Goal: Task Accomplishment & Management: Manage account settings

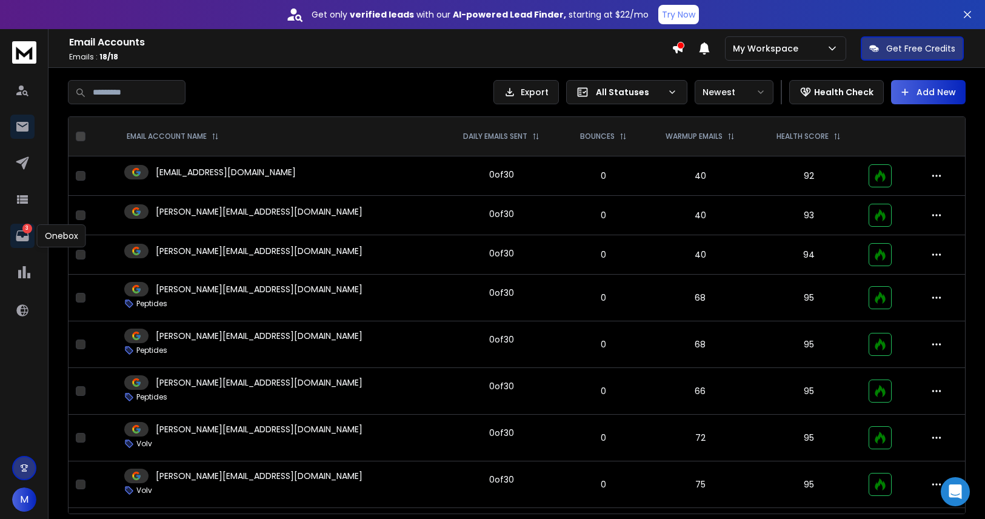
click at [14, 236] on link "3" at bounding box center [22, 236] width 24 height 24
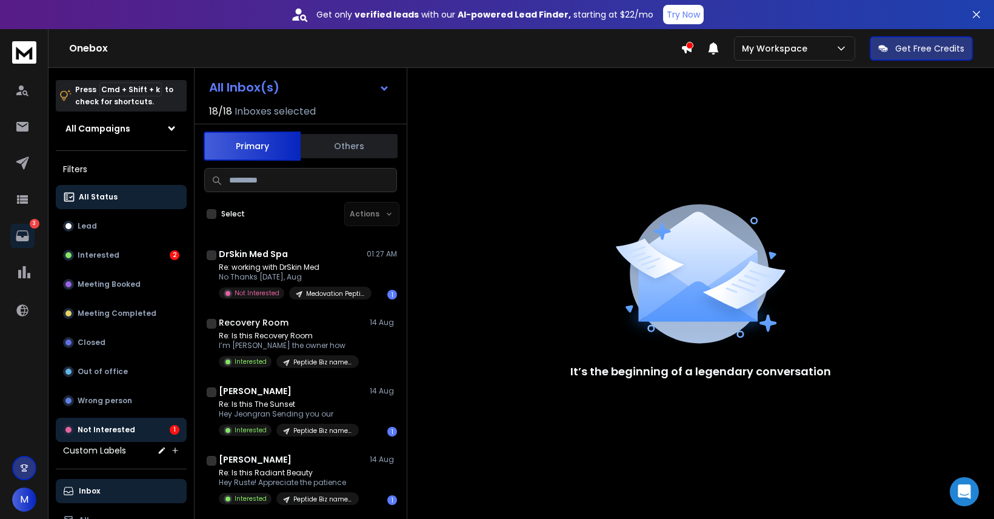
click at [124, 434] on p "Not Interested" at bounding box center [107, 430] width 58 height 10
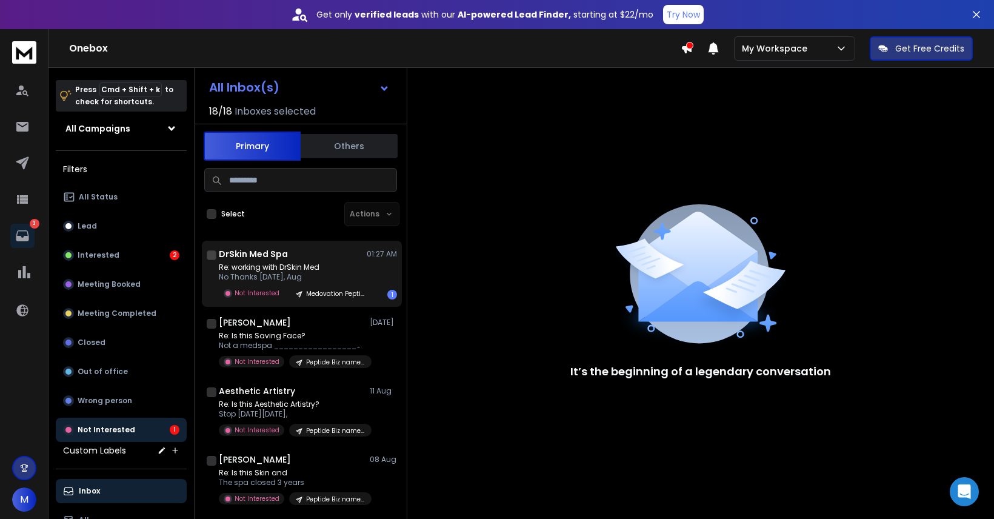
click at [312, 268] on p "Re: working with DrSkin Med" at bounding box center [292, 268] width 146 height 10
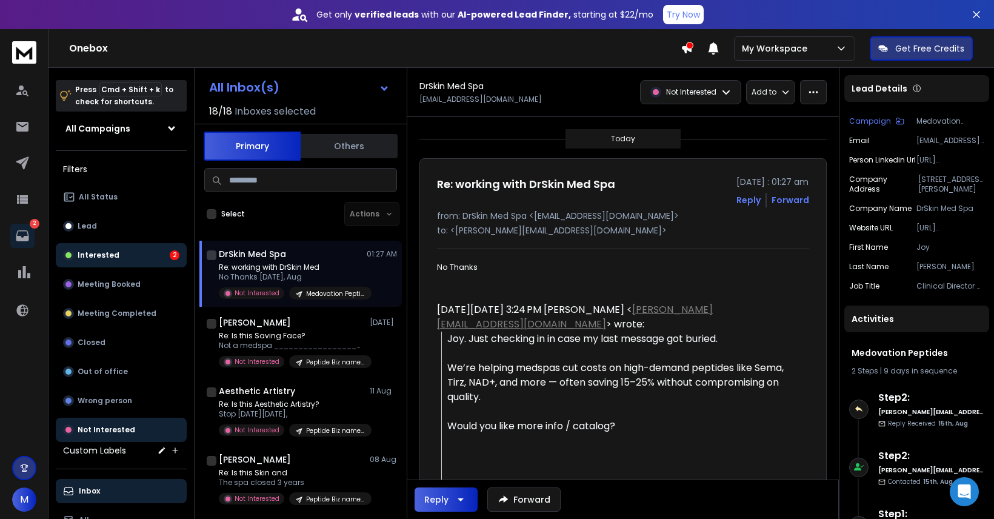
click at [87, 256] on p "Interested" at bounding box center [99, 255] width 42 height 10
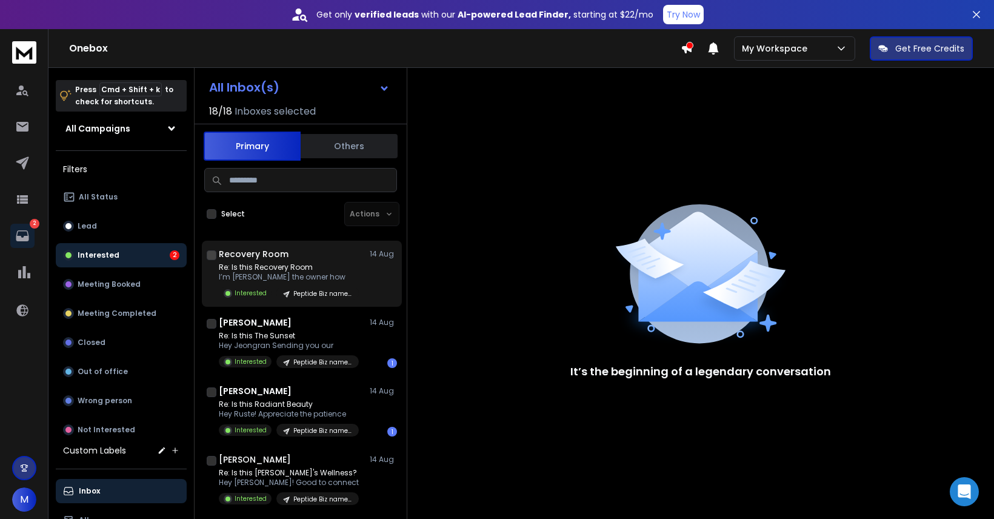
click at [330, 273] on p "I’m [PERSON_NAME] the owner how" at bounding box center [289, 277] width 140 height 10
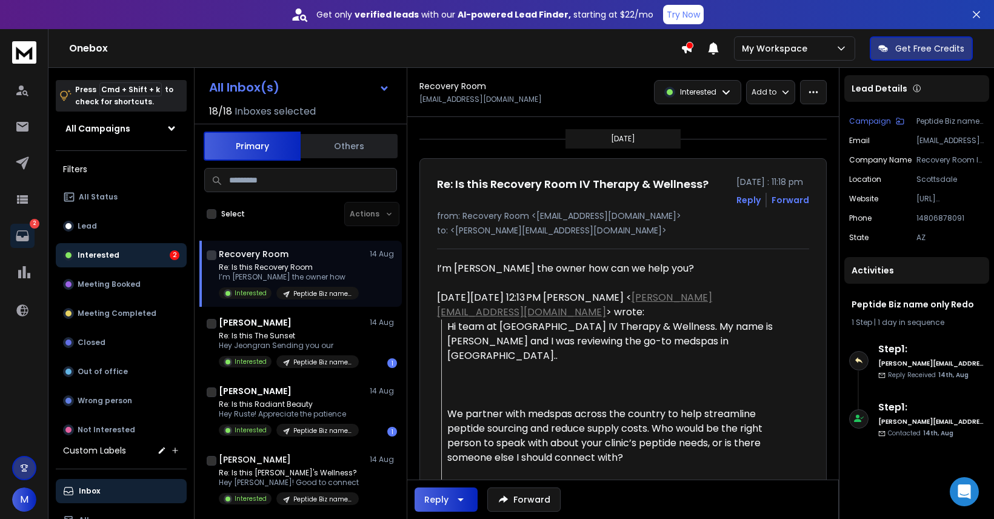
click at [329, 281] on p "I’m [PERSON_NAME] the owner how" at bounding box center [289, 277] width 140 height 10
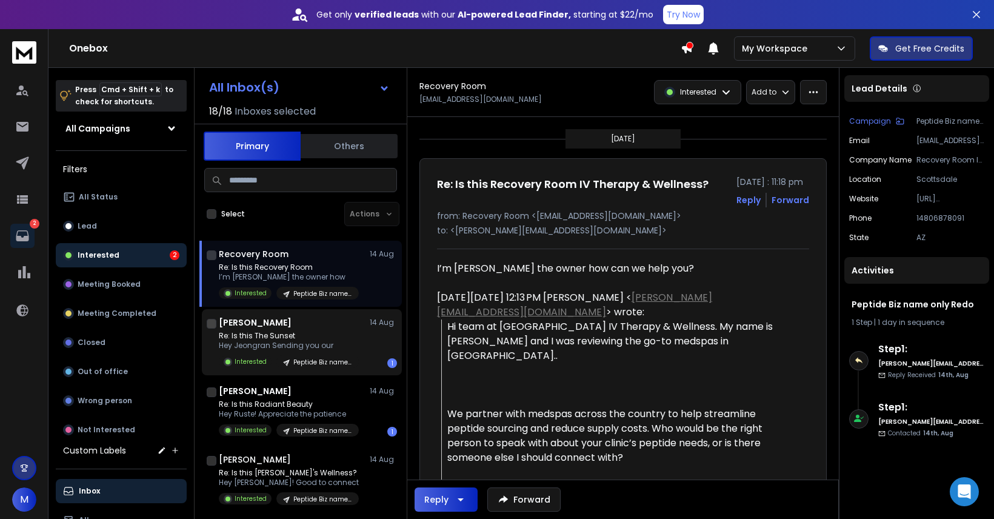
click at [293, 340] on p "Re: Is this The Sunset" at bounding box center [289, 336] width 140 height 10
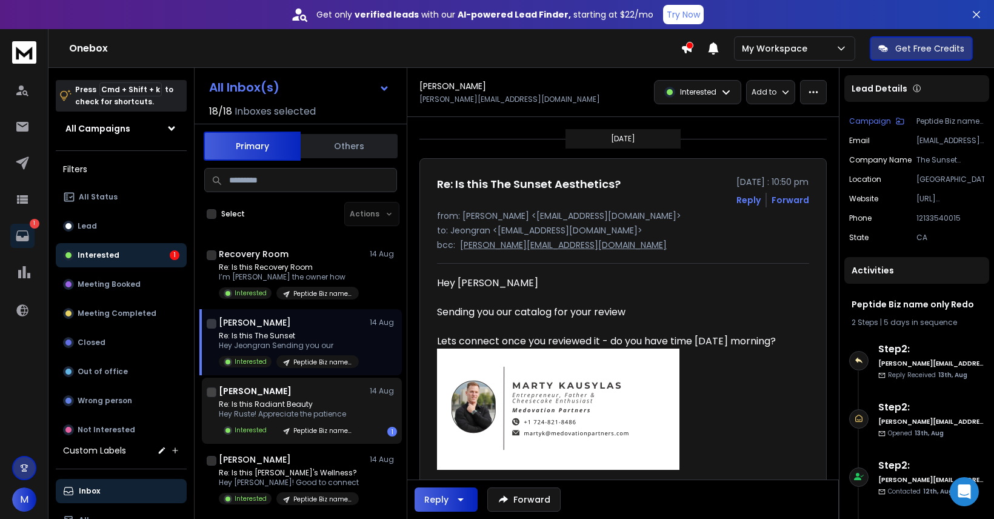
click at [341, 395] on div "[PERSON_NAME] [DATE]" at bounding box center [308, 391] width 178 height 12
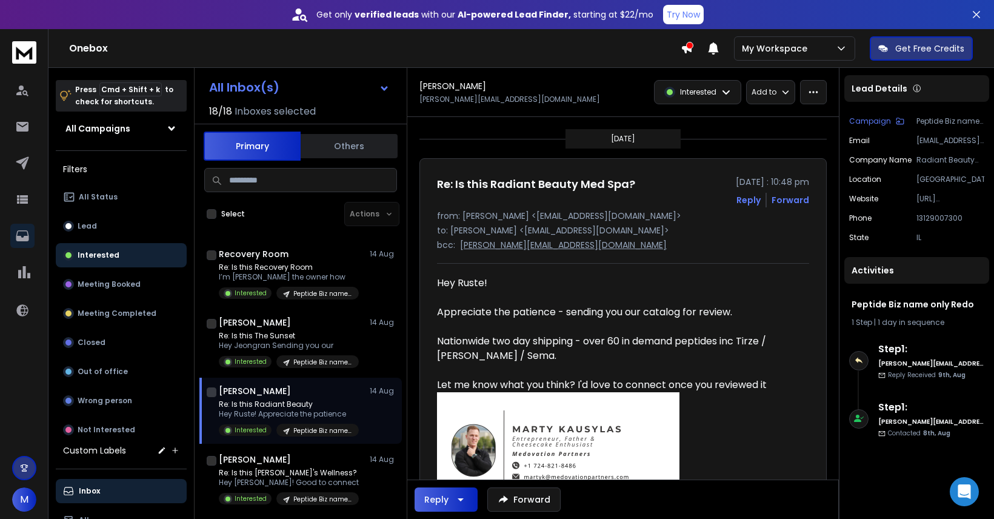
click at [269, 183] on input at bounding box center [300, 180] width 193 height 24
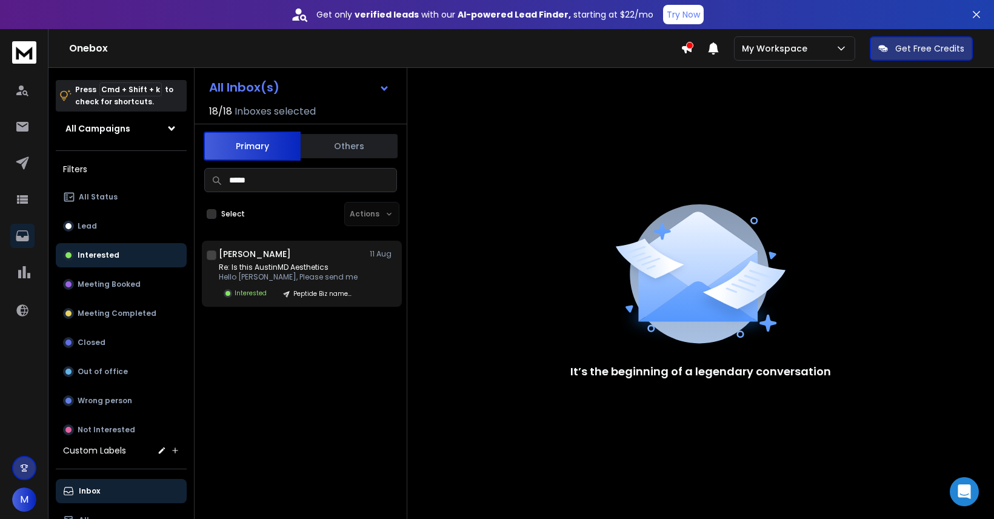
type input "*****"
click at [272, 275] on p "Hello [PERSON_NAME], Please send me" at bounding box center [289, 277] width 140 height 10
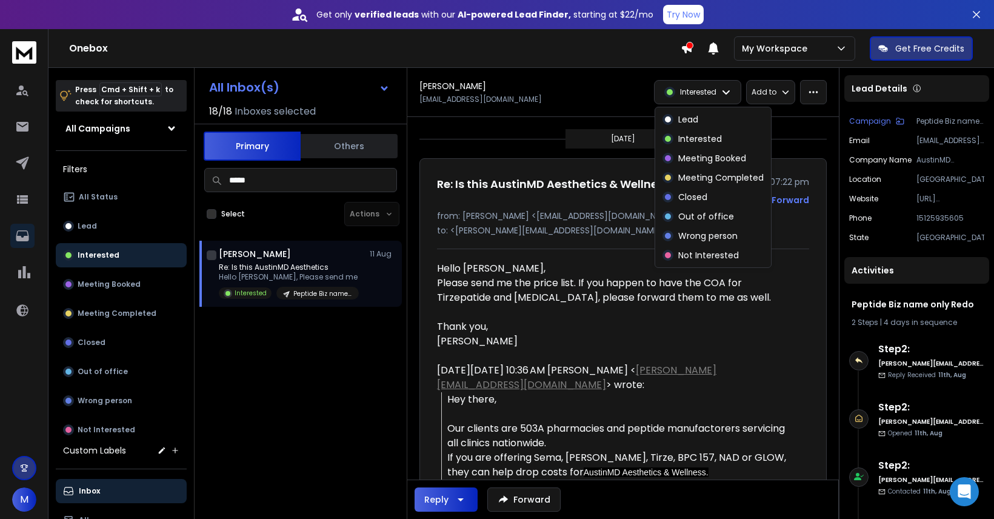
click at [692, 95] on p "Interested" at bounding box center [698, 92] width 36 height 10
click at [717, 254] on p "Not Interested" at bounding box center [708, 255] width 61 height 12
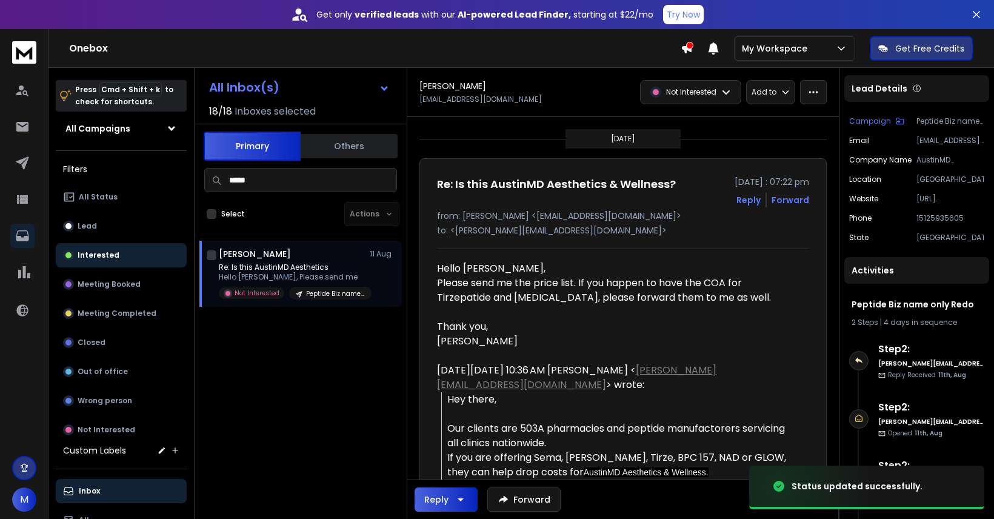
click at [617, 91] on div "[PERSON_NAME] [PERSON_NAME] [EMAIL_ADDRESS][DOMAIN_NAME]" at bounding box center [520, 92] width 200 height 24
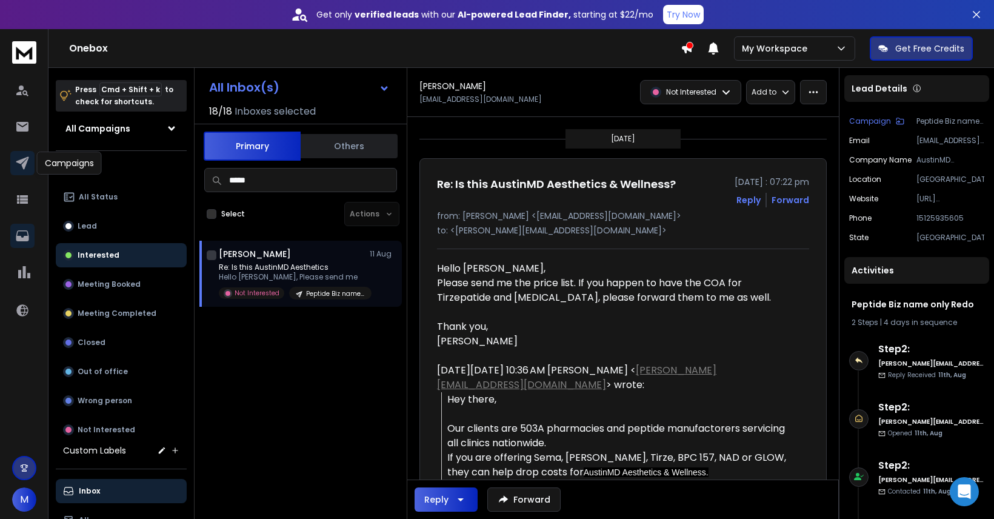
click at [18, 158] on icon at bounding box center [22, 163] width 15 height 15
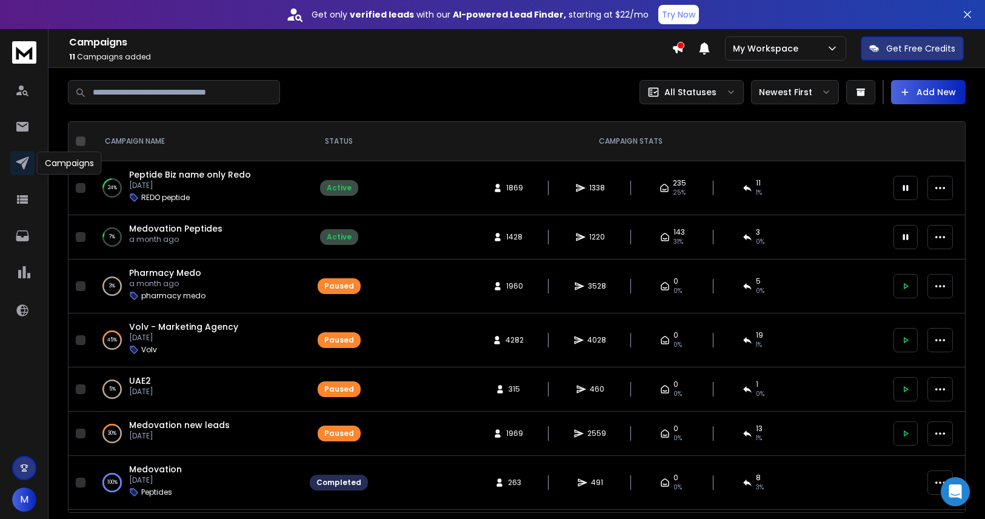
click at [25, 156] on icon at bounding box center [22, 163] width 15 height 15
click at [22, 226] on link at bounding box center [22, 236] width 24 height 24
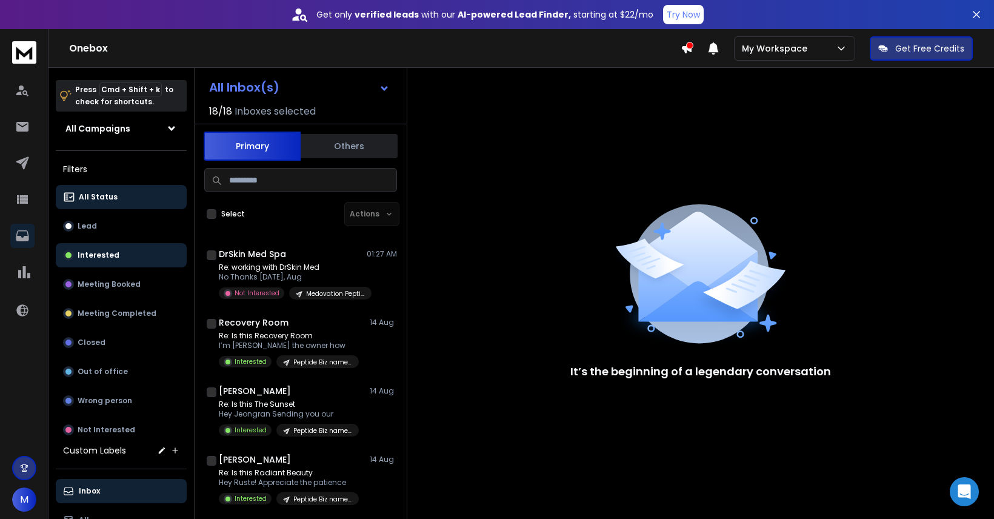
click at [124, 250] on button "Interested" at bounding box center [121, 255] width 131 height 24
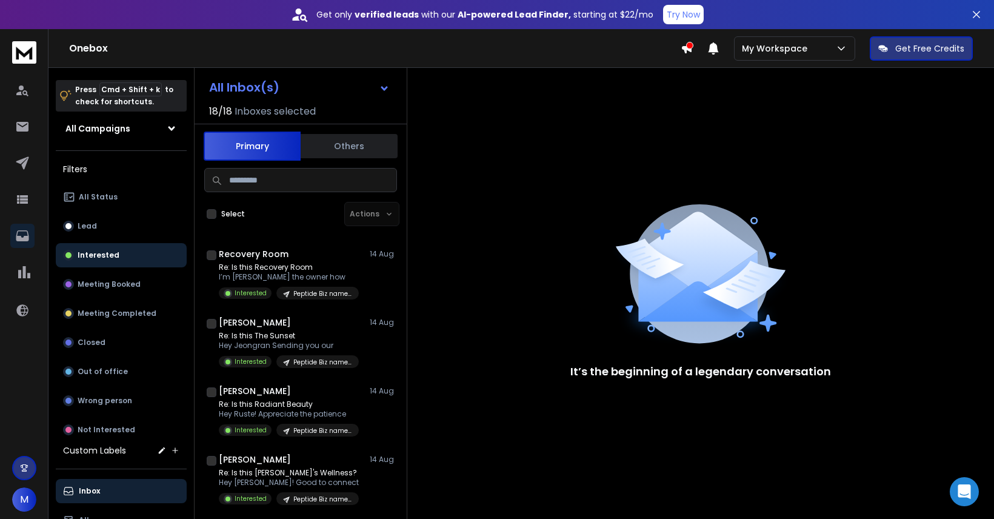
click at [577, 82] on div "It’s the beginning of a legendary conversation" at bounding box center [700, 288] width 587 height 441
